Goal: Task Accomplishment & Management: Complete application form

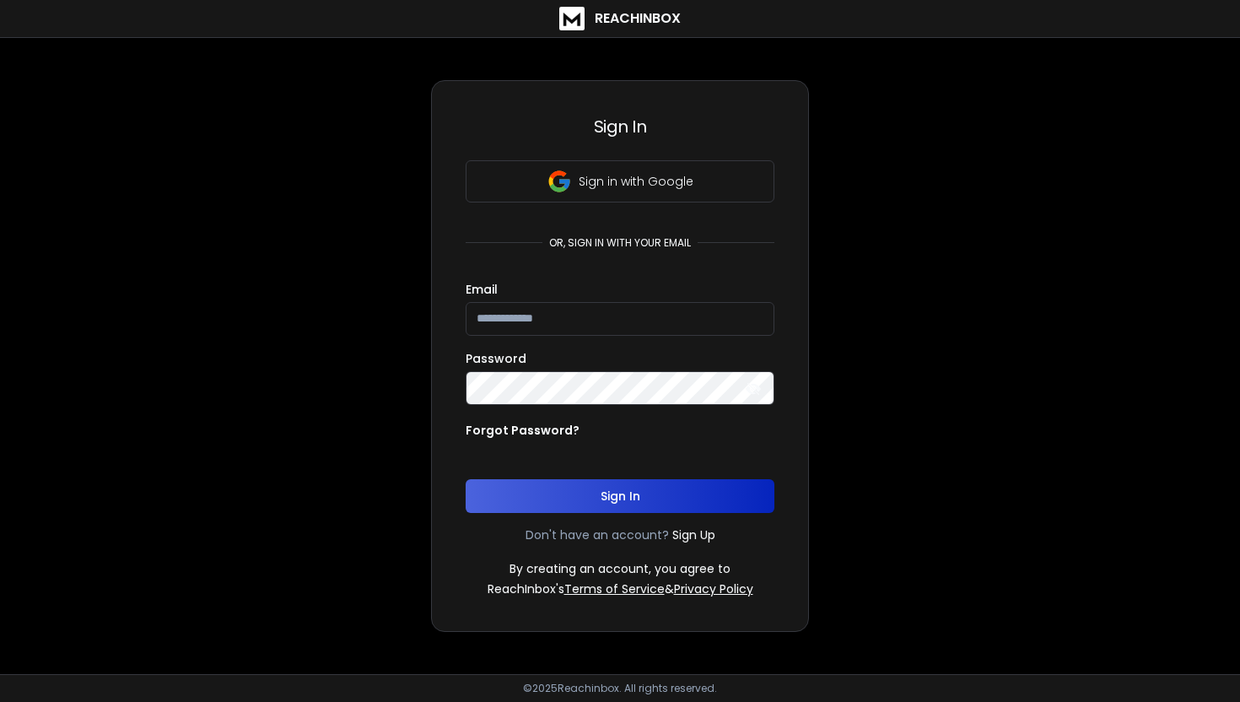
click at [537, 321] on input "email" at bounding box center [620, 319] width 309 height 34
click at [1114, 137] on div "Welcome to ReachInbox 10x your leads, meetings and deals. Sign In Sign in with …" at bounding box center [620, 356] width 1240 height 568
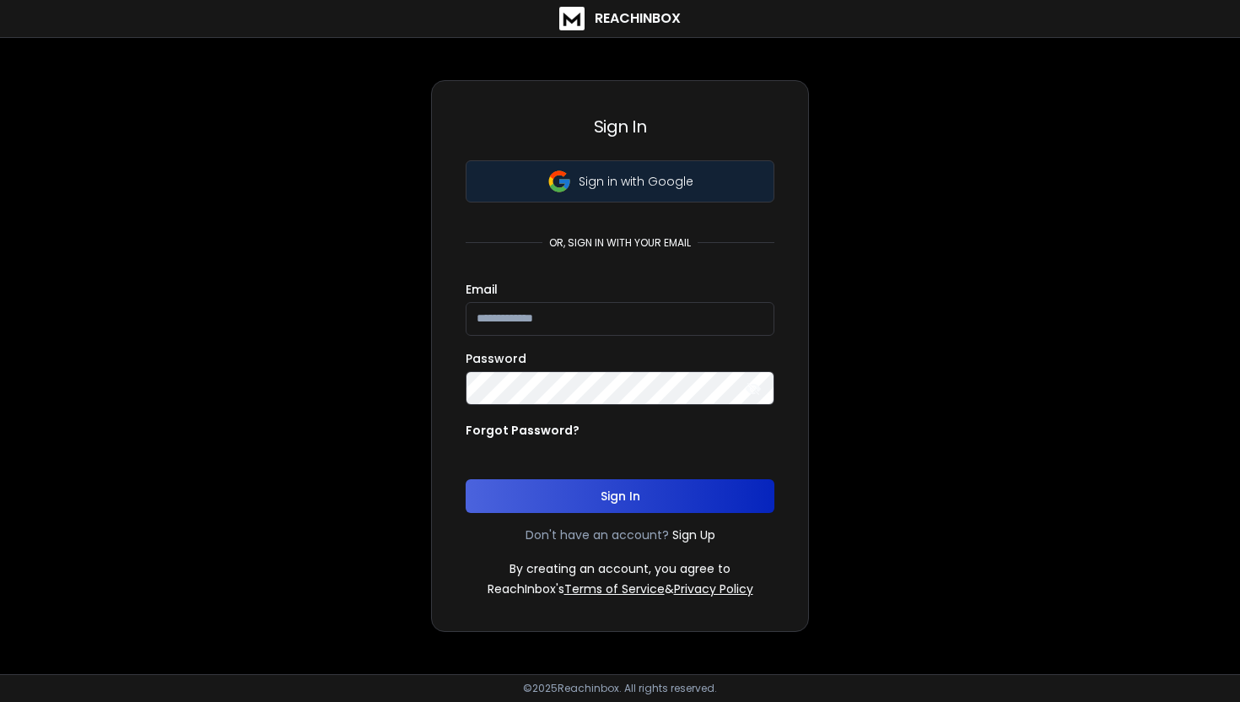
click at [649, 175] on p "Sign in with Google" at bounding box center [636, 181] width 115 height 17
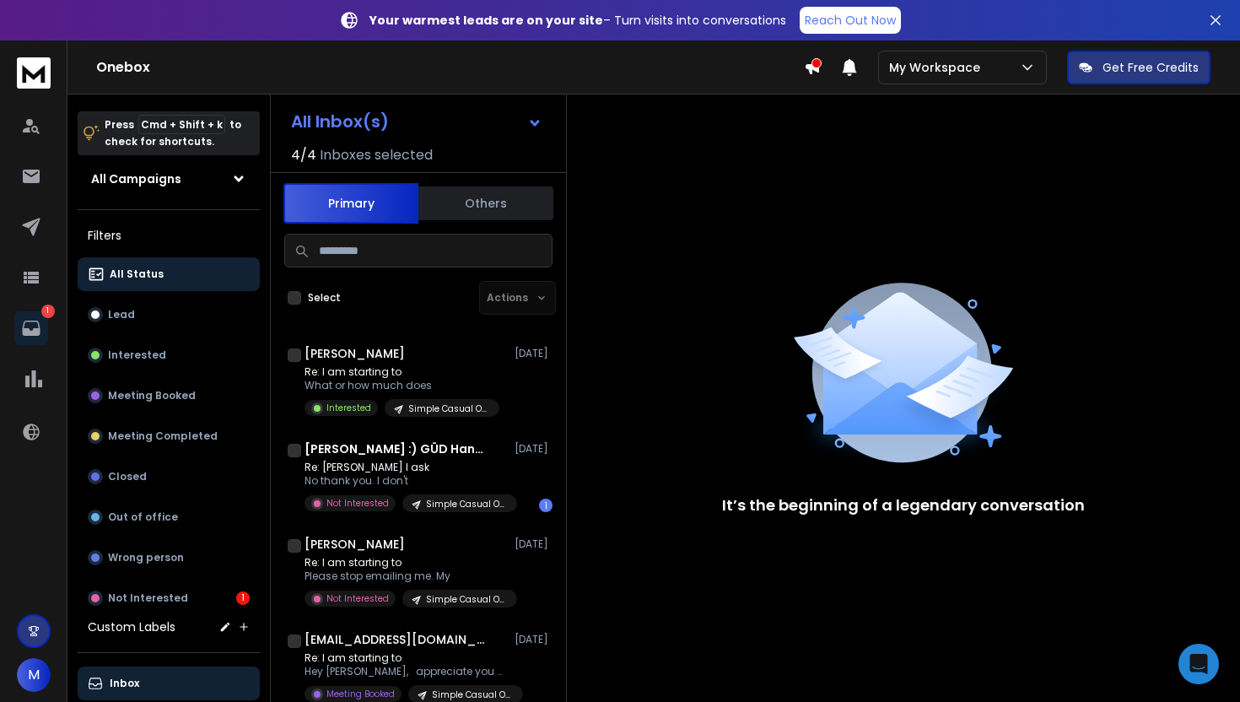
click at [1216, 27] on icon at bounding box center [1215, 20] width 15 height 15
